Goal: Task Accomplishment & Management: Manage account settings

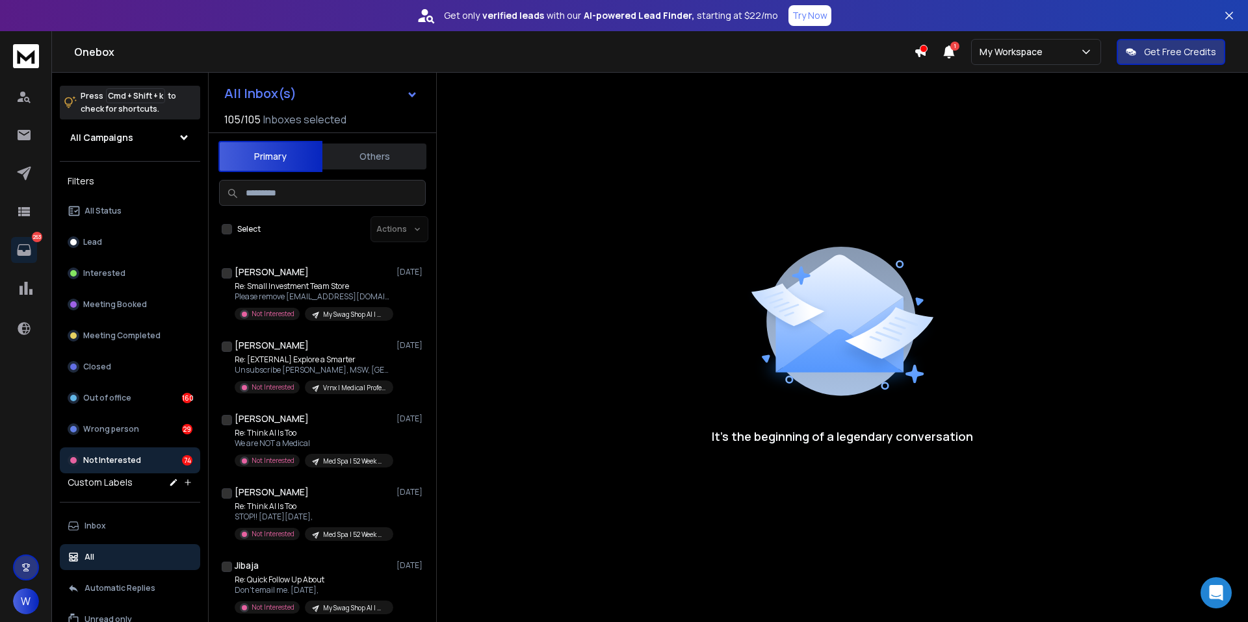
scroll to position [51, 0]
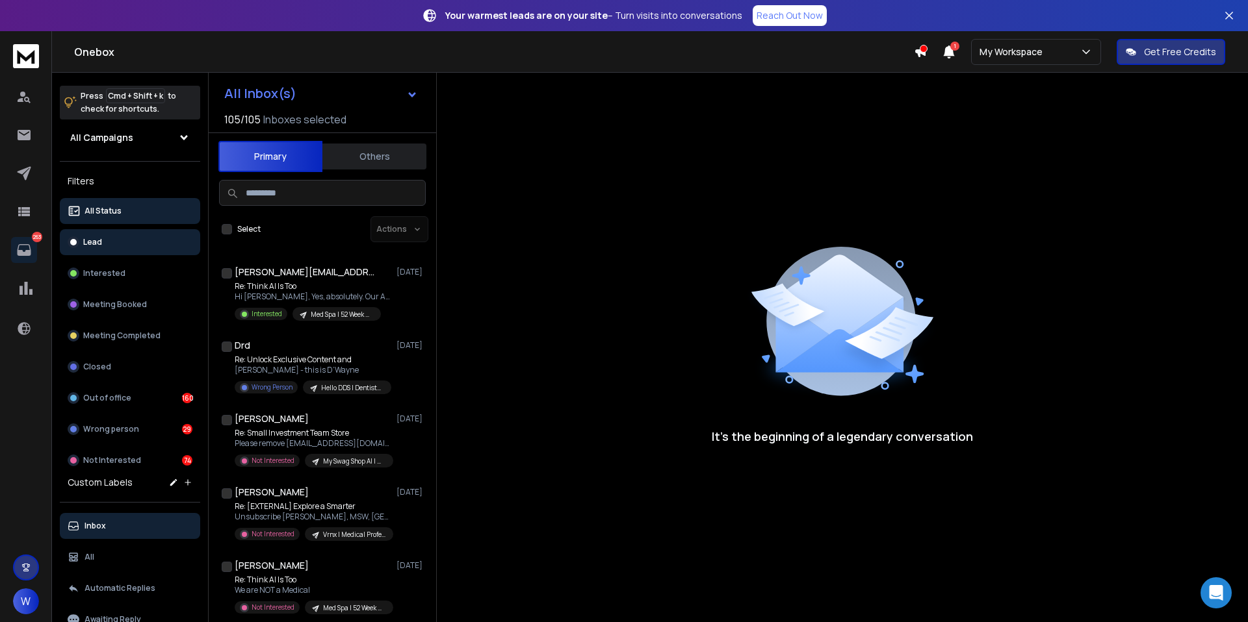
click at [125, 250] on button "Lead" at bounding box center [130, 242] width 140 height 26
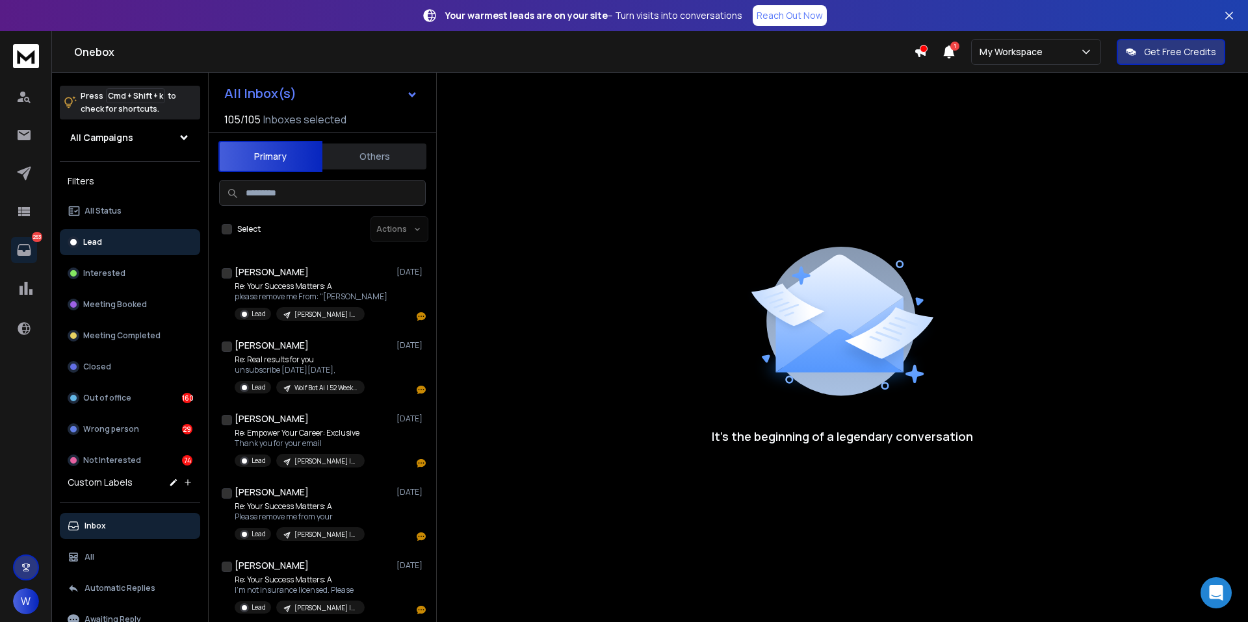
click at [130, 277] on button "Interested" at bounding box center [130, 274] width 140 height 26
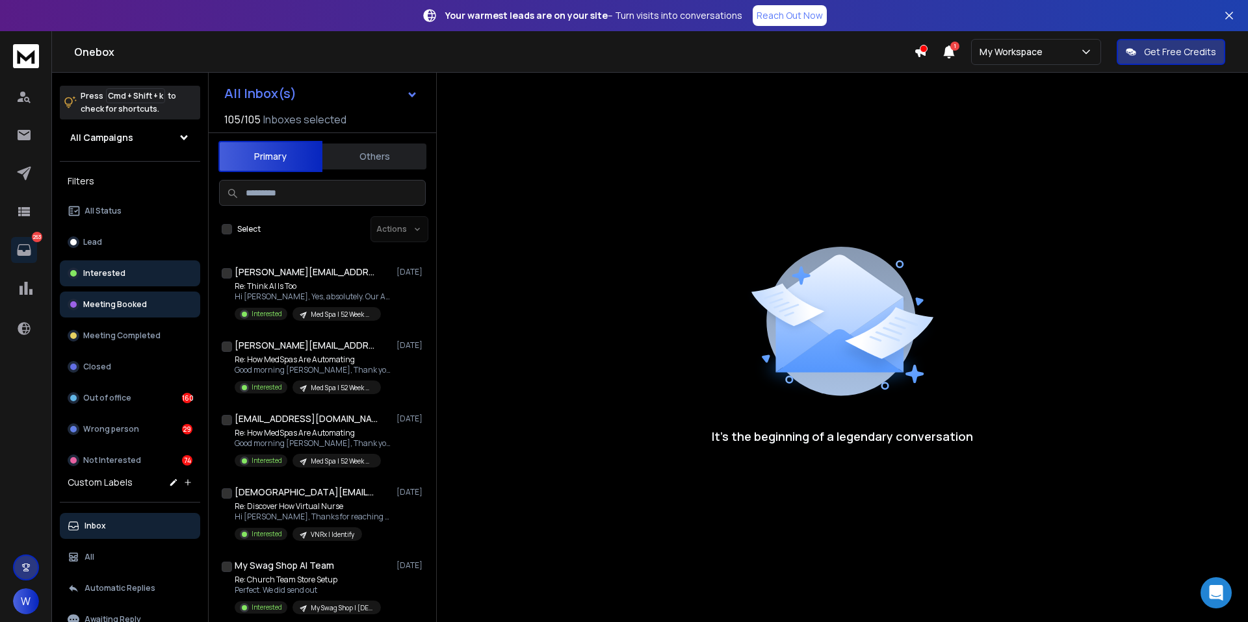
click at [136, 311] on button "Meeting Booked" at bounding box center [130, 305] width 140 height 26
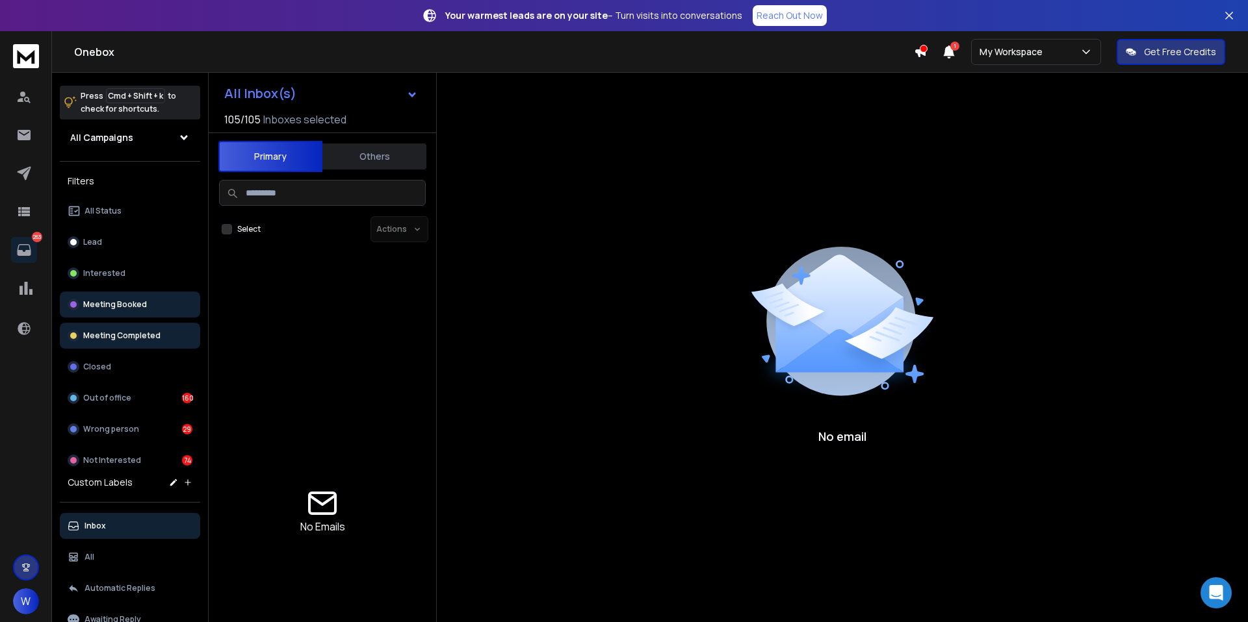
click at [138, 342] on button "Meeting Completed" at bounding box center [130, 336] width 140 height 26
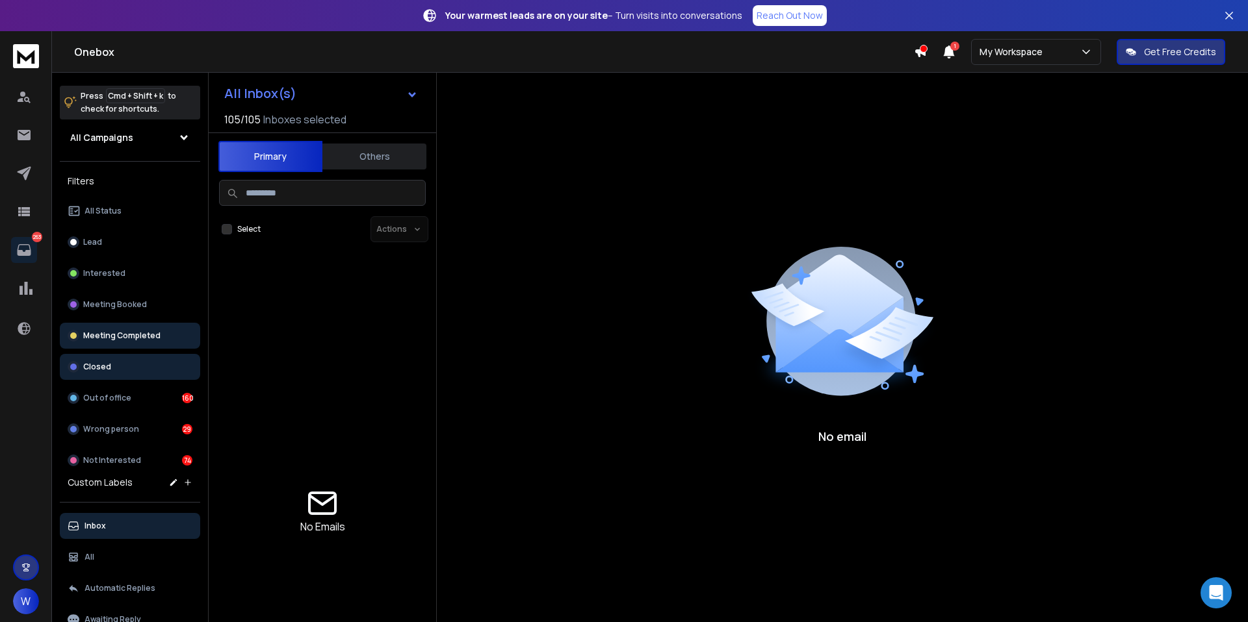
click at [131, 371] on button "Closed" at bounding box center [130, 367] width 140 height 26
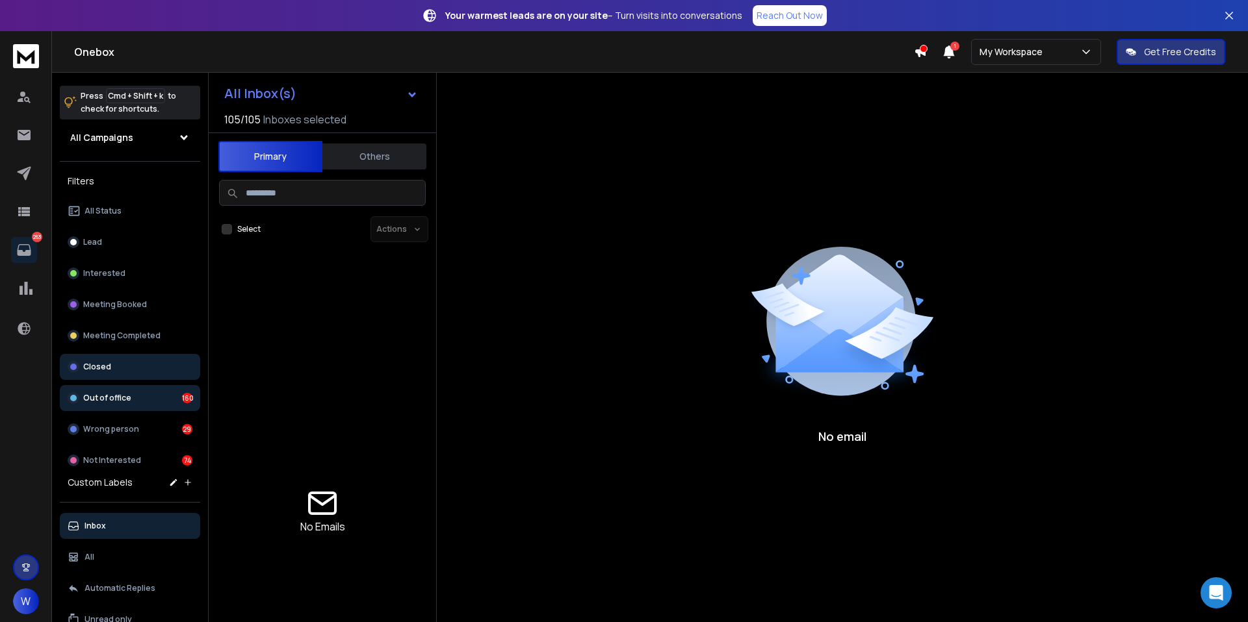
click at [124, 396] on p "Out of office" at bounding box center [107, 398] width 48 height 10
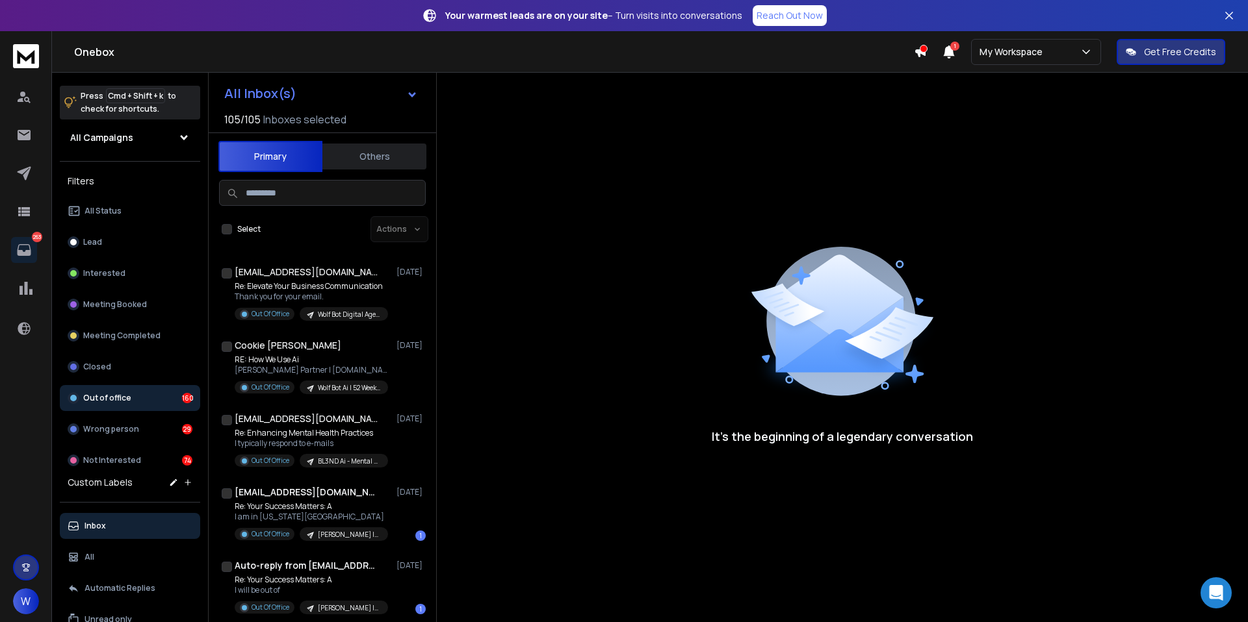
drag, startPoint x: 127, startPoint y: 436, endPoint x: 127, endPoint y: 444, distance: 7.8
click at [127, 443] on div "All Status Lead Interested Meeting Booked Meeting Completed Closed Out of offic…" at bounding box center [130, 336] width 140 height 276
click at [129, 435] on button "Wrong person 29" at bounding box center [130, 430] width 140 height 26
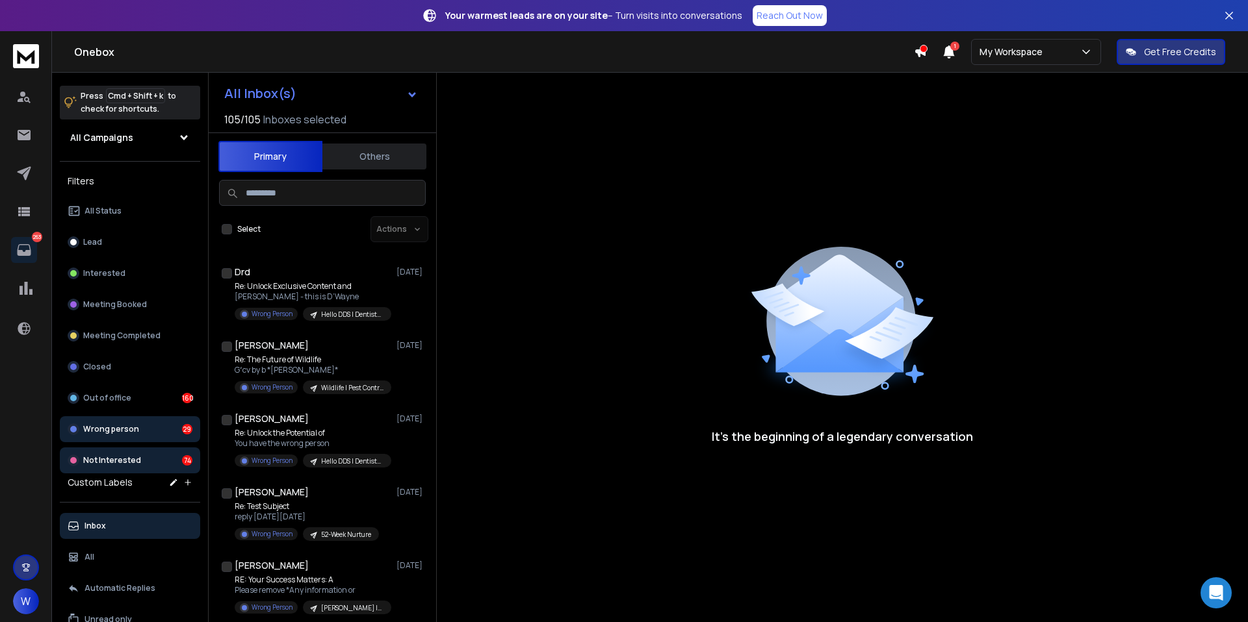
click at [130, 467] on button "Not Interested 74" at bounding box center [130, 461] width 140 height 26
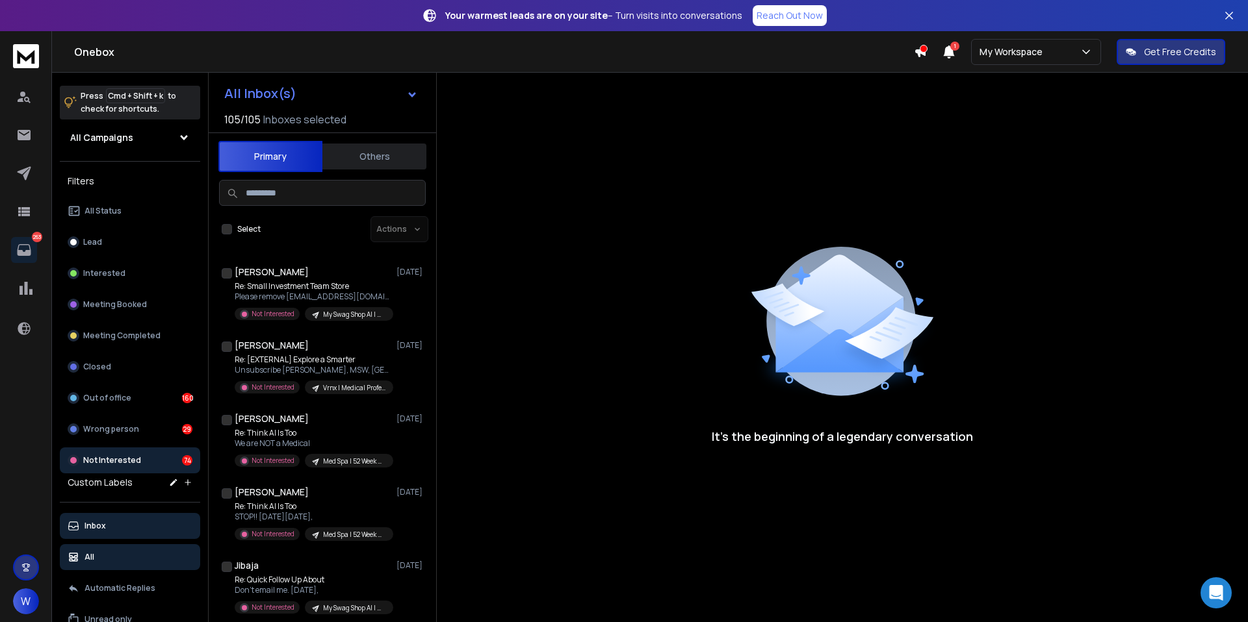
click at [116, 558] on button "All" at bounding box center [130, 558] width 140 height 26
